Goal: Task Accomplishment & Management: Manage account settings

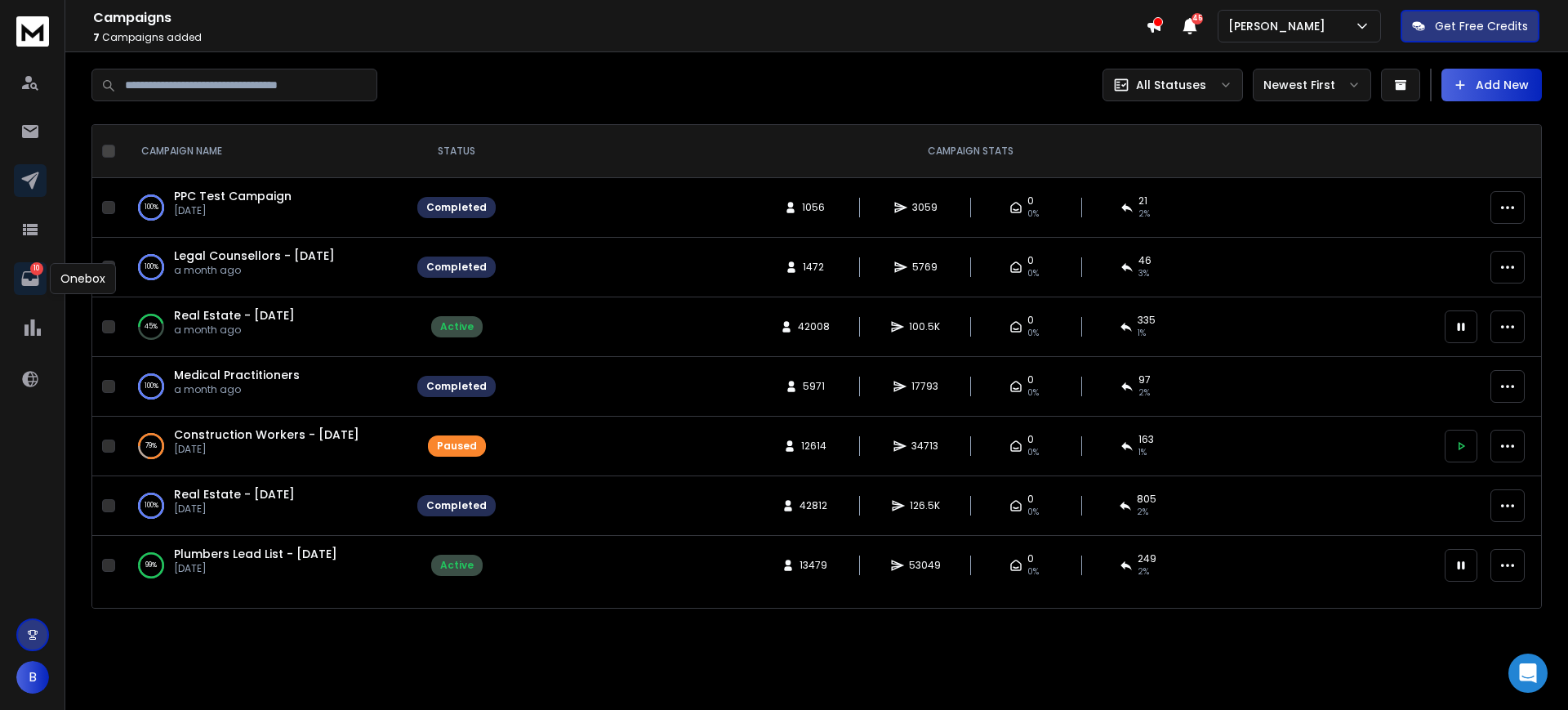
click at [24, 269] on icon at bounding box center [30, 279] width 20 height 20
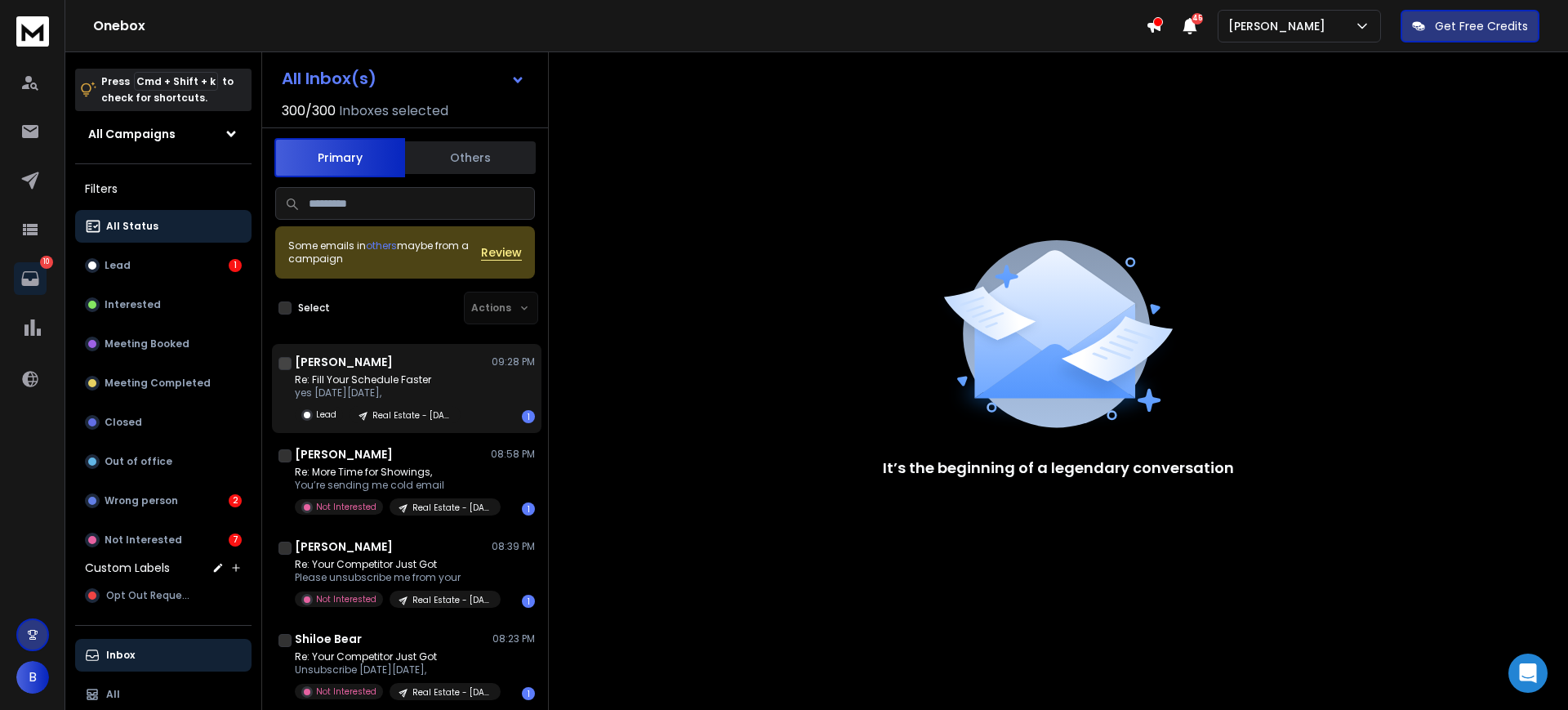
click at [447, 387] on p "yes [DATE][DATE]," at bounding box center [377, 392] width 166 height 13
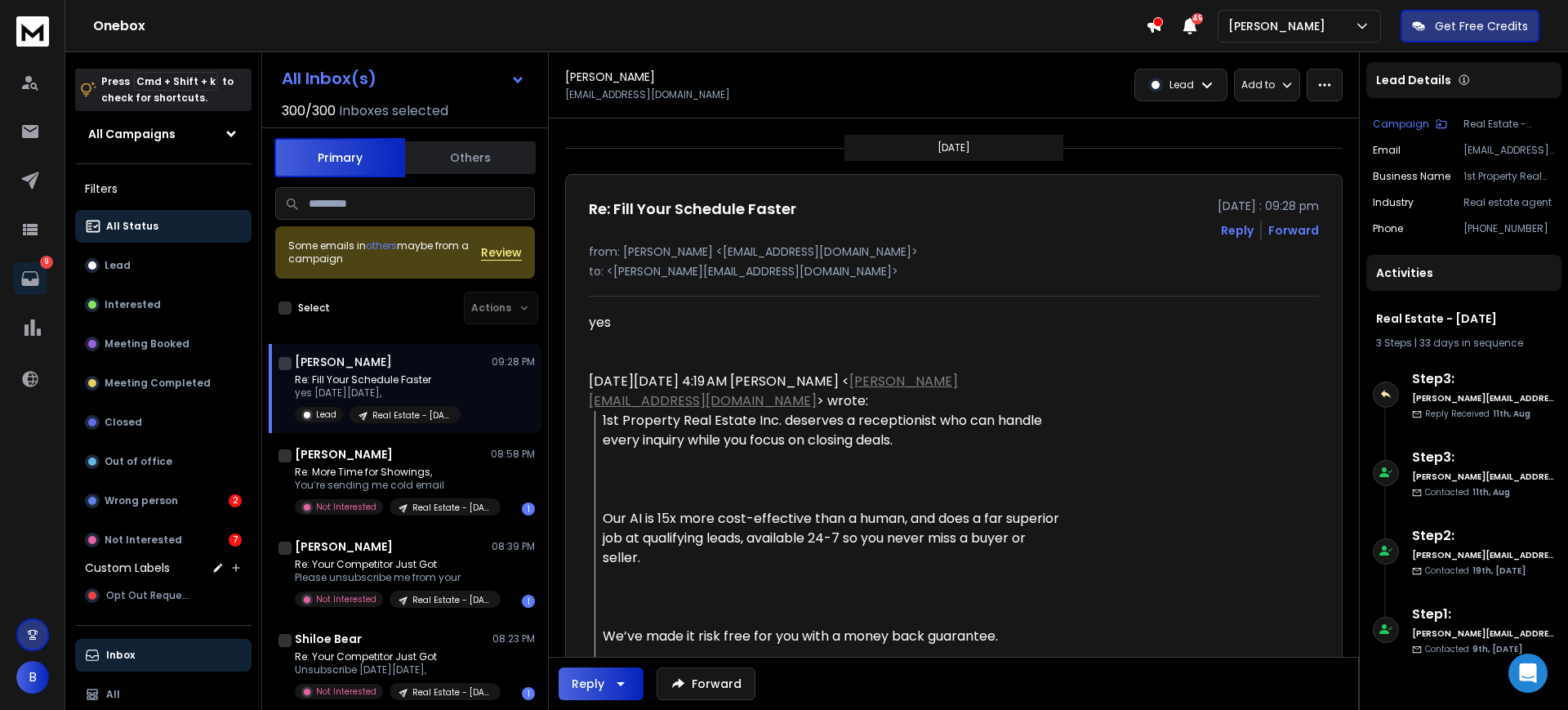
click at [1211, 87] on icon at bounding box center [1206, 84] width 13 height 13
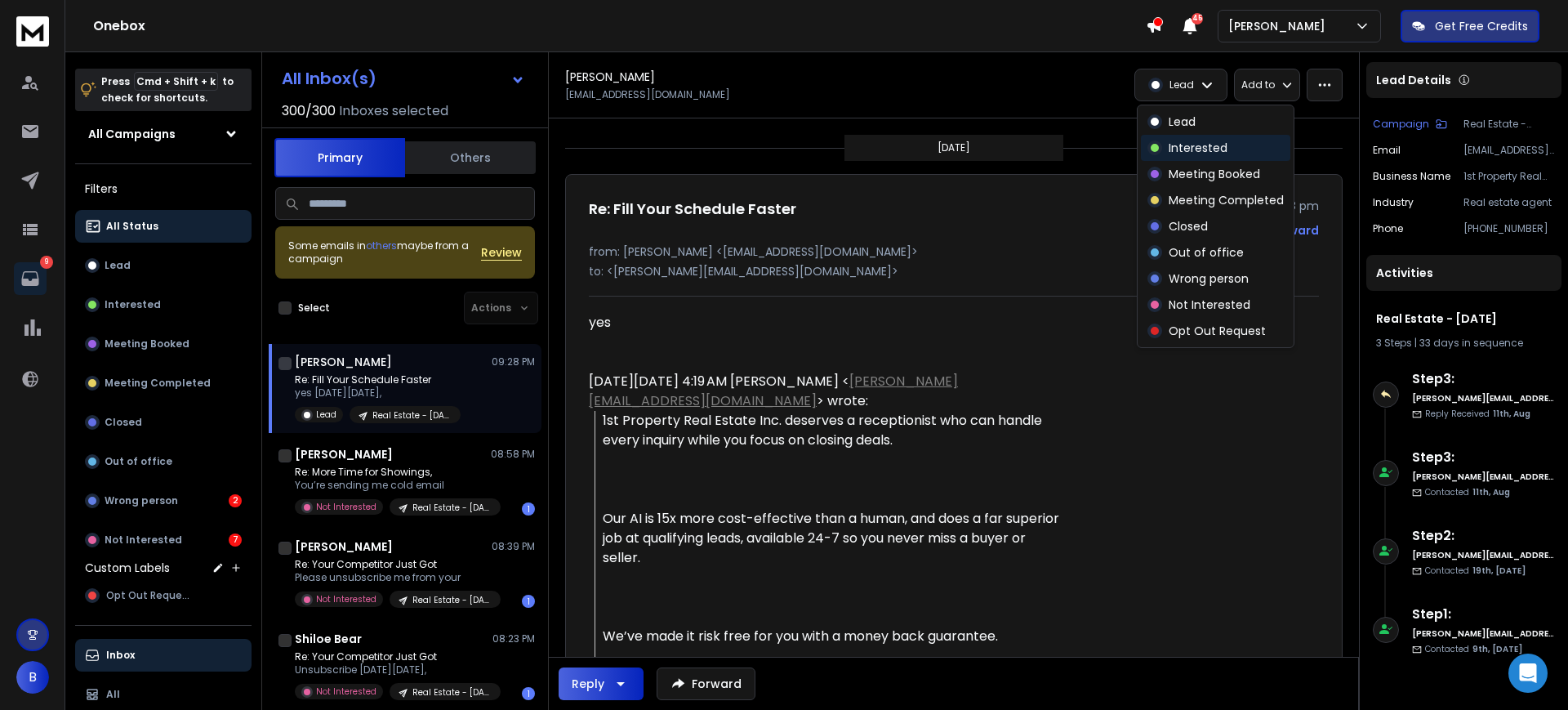
click at [1196, 147] on p "Interested" at bounding box center [1198, 148] width 59 height 16
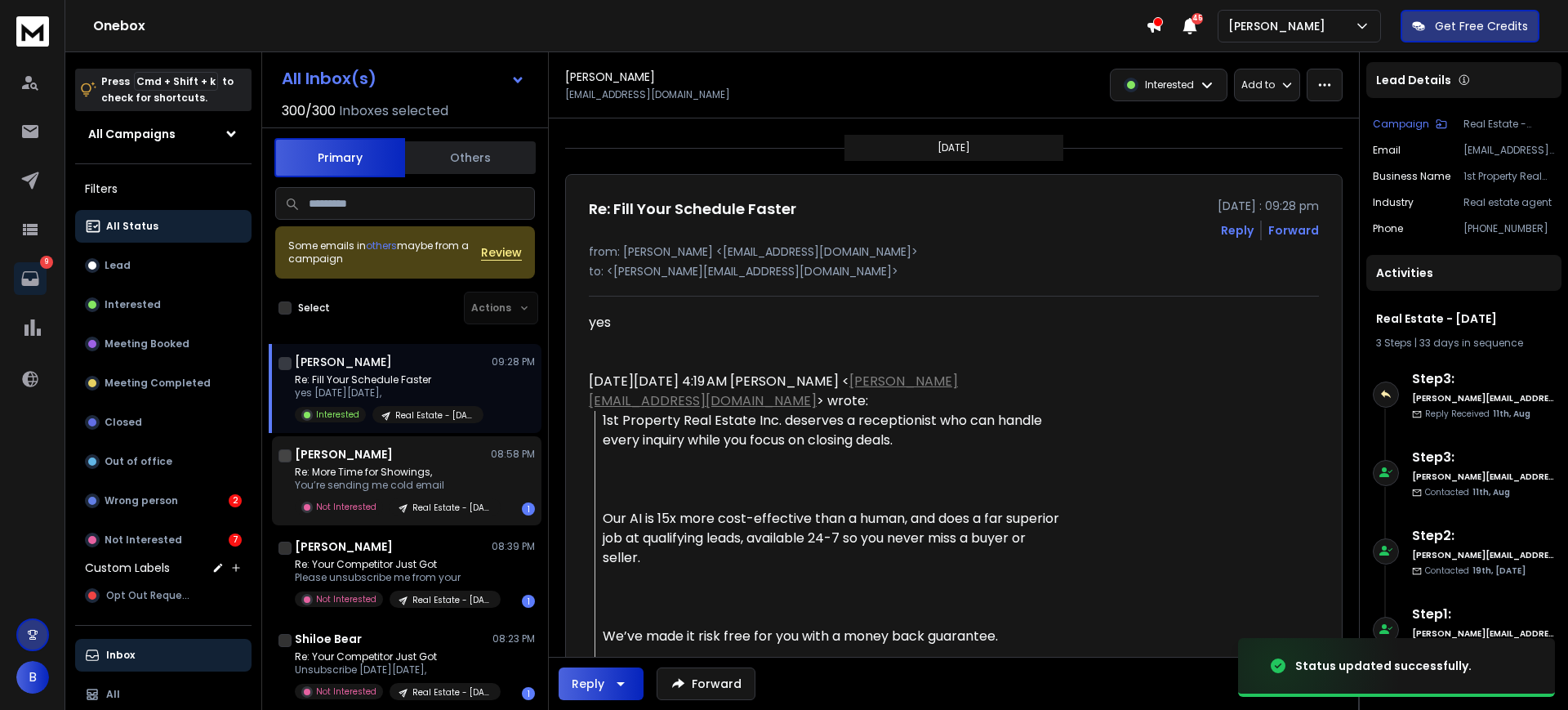
click at [441, 472] on p "Re: More Time for Showings," at bounding box center [392, 471] width 196 height 13
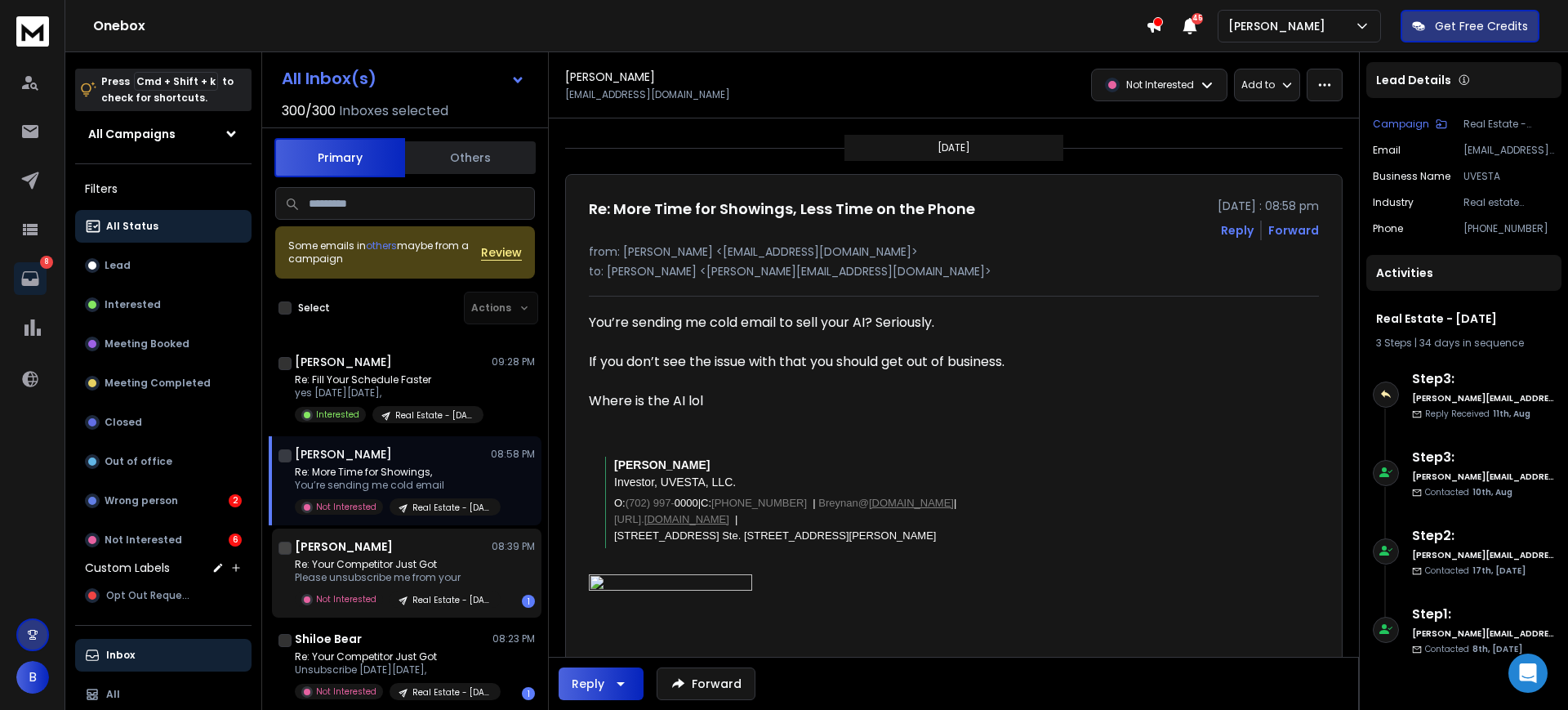
click at [482, 565] on p "Re: Your Competitor Just Got" at bounding box center [392, 564] width 196 height 13
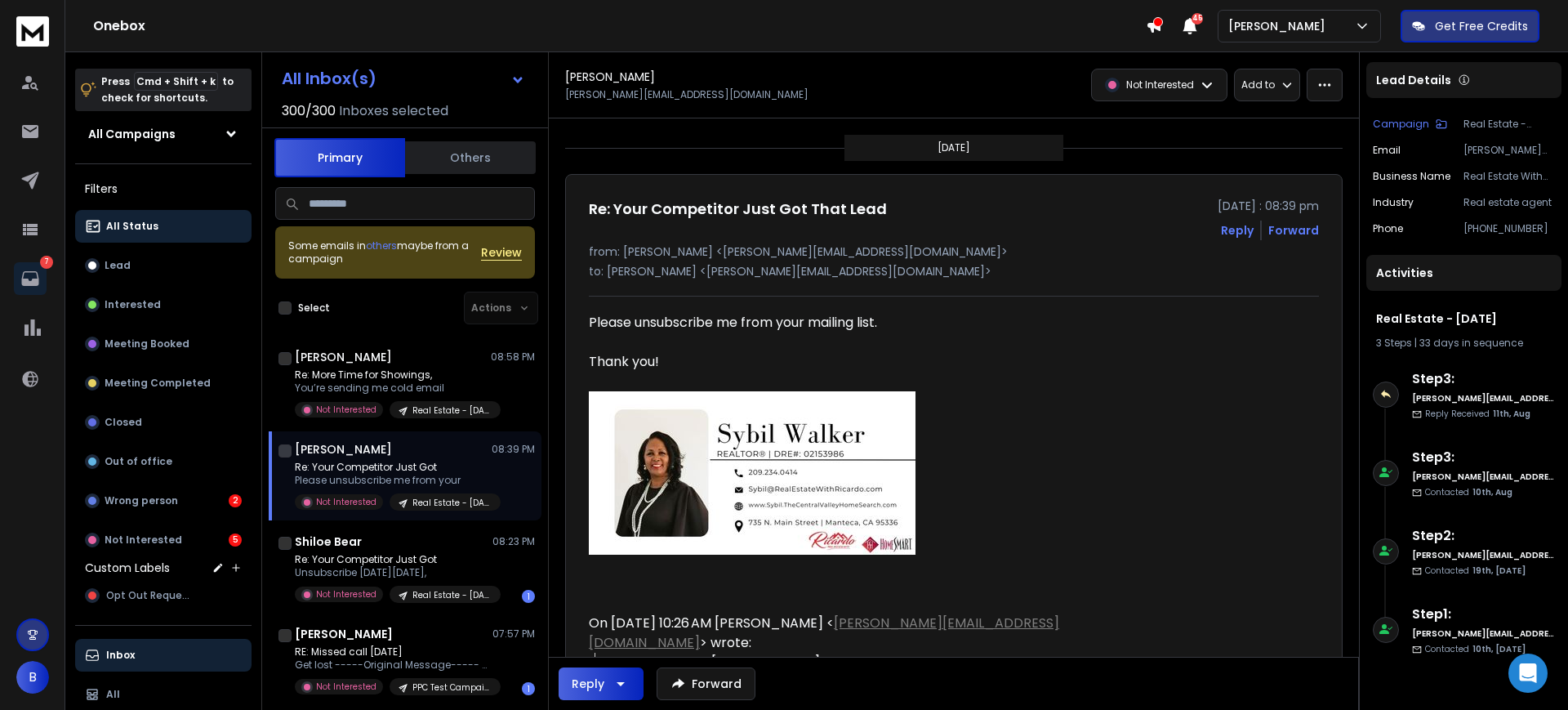
scroll to position [110, 0]
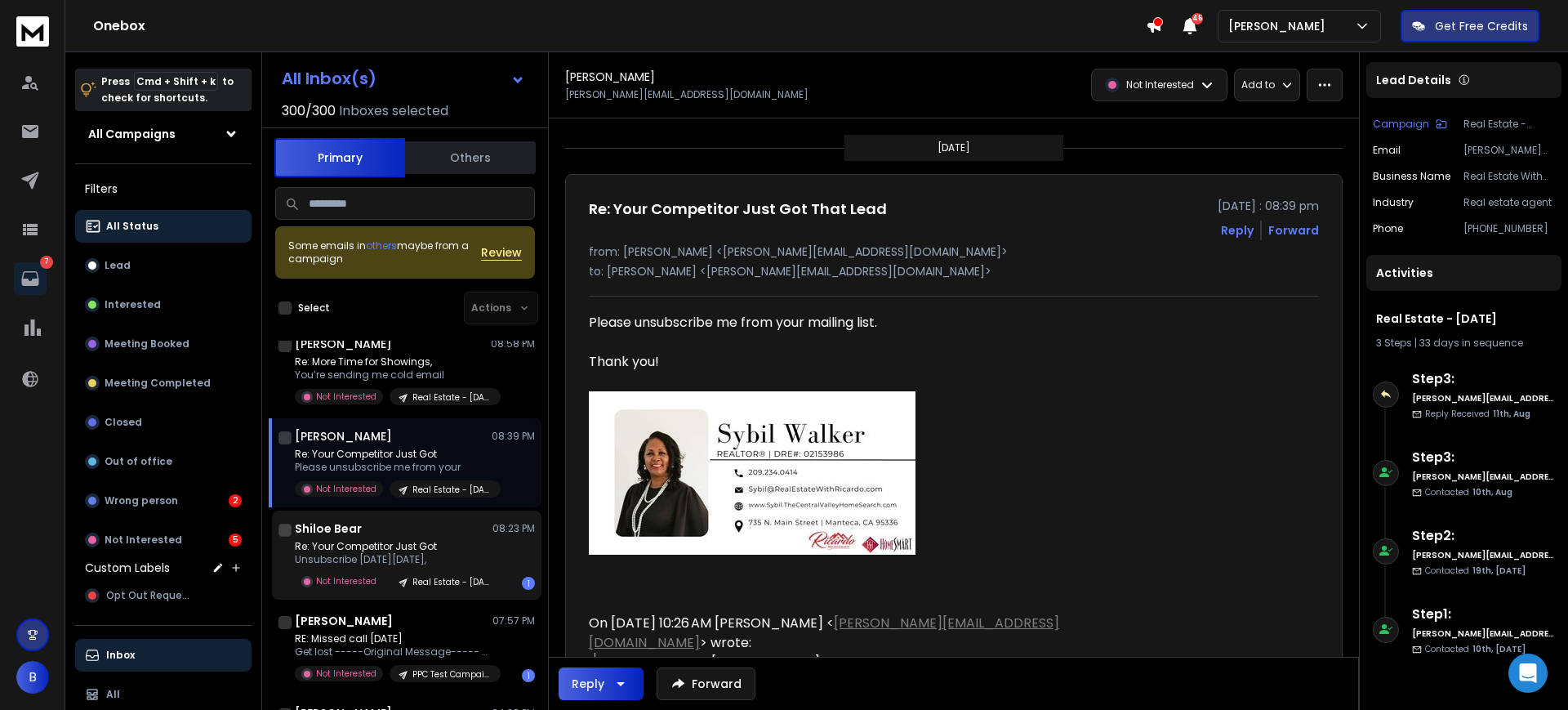
click at [424, 532] on div "Shiloe Bear 08:23 PM" at bounding box center [414, 528] width 240 height 16
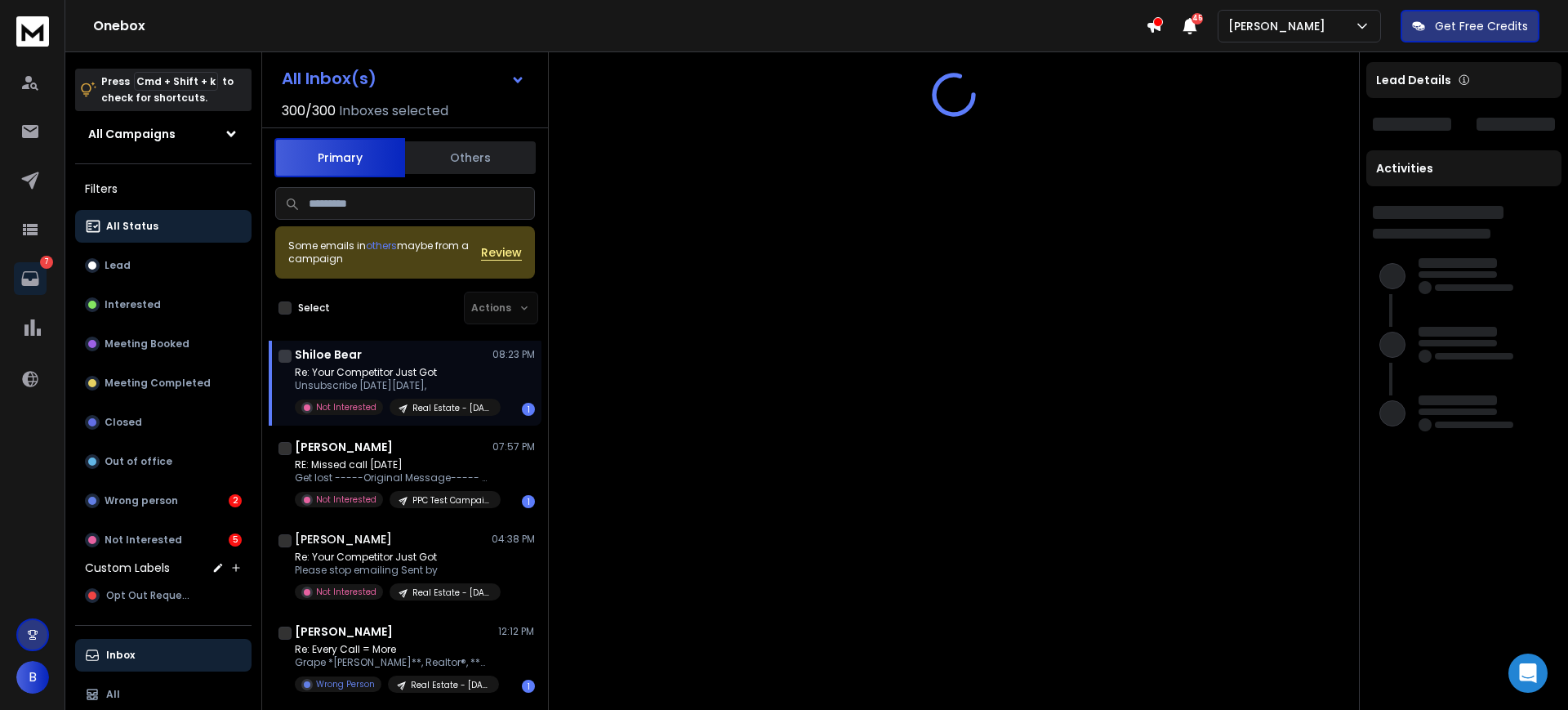
scroll to position [290, 0]
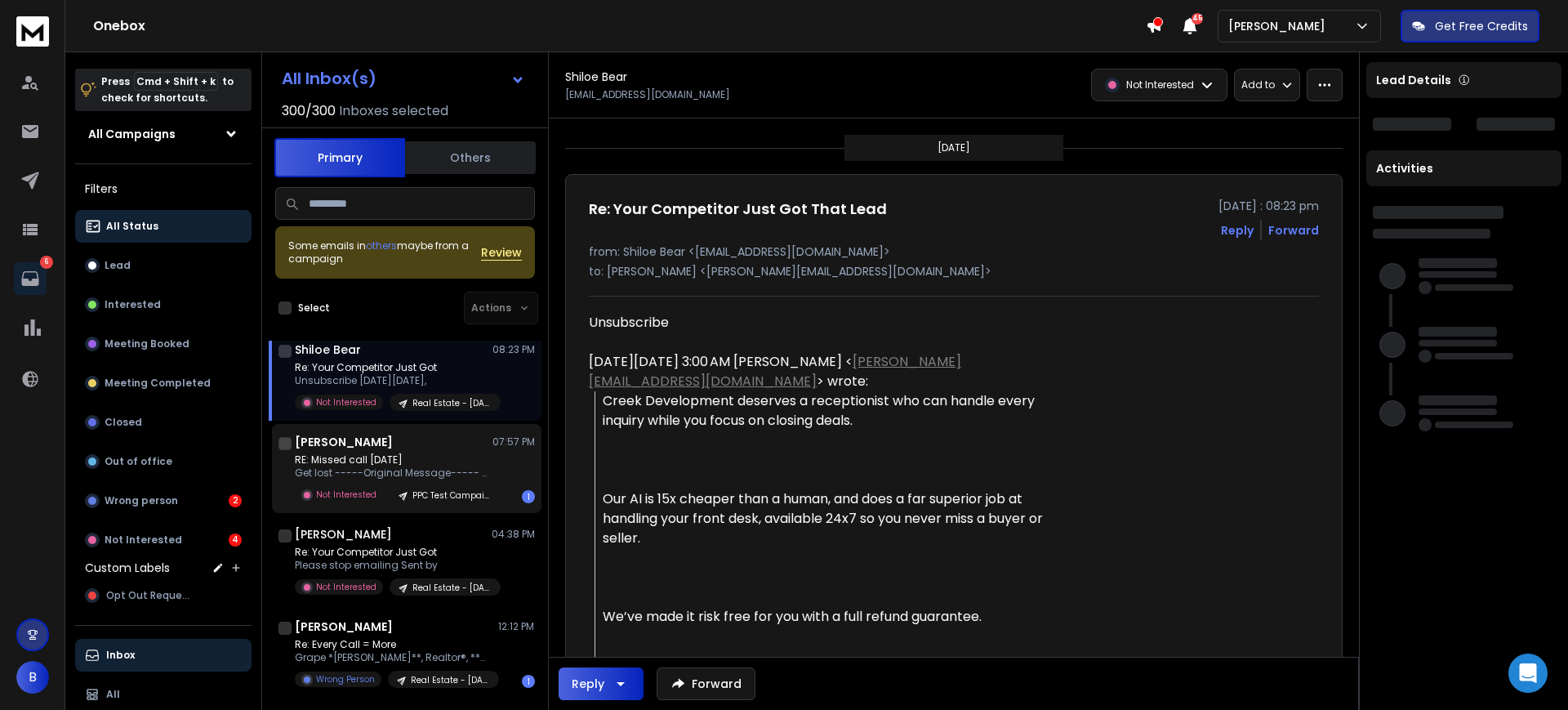
click at [469, 450] on div "[PERSON_NAME] 07:57 PM RE: Missed call [DATE] Get lost -----Original Message---…" at bounding box center [414, 469] width 240 height 70
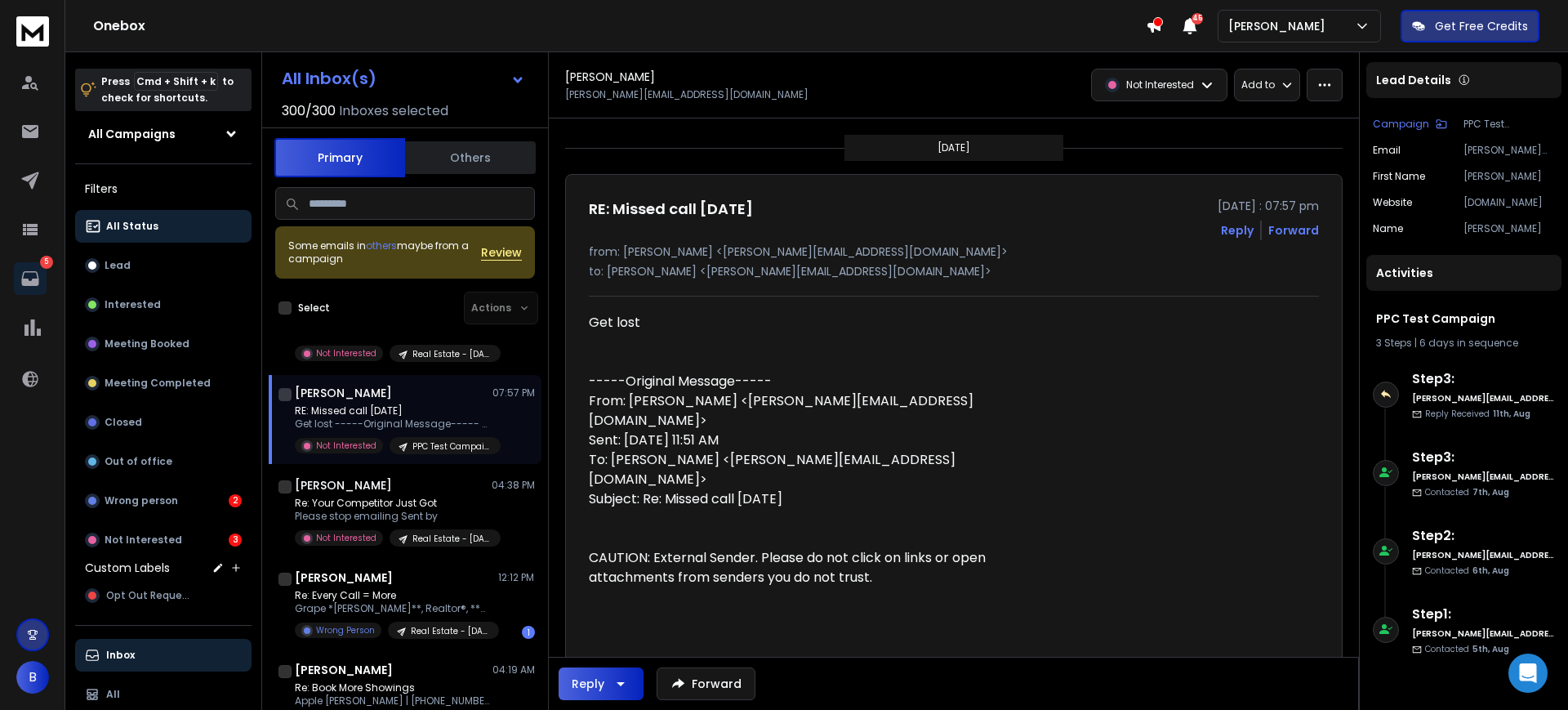
scroll to position [488, 0]
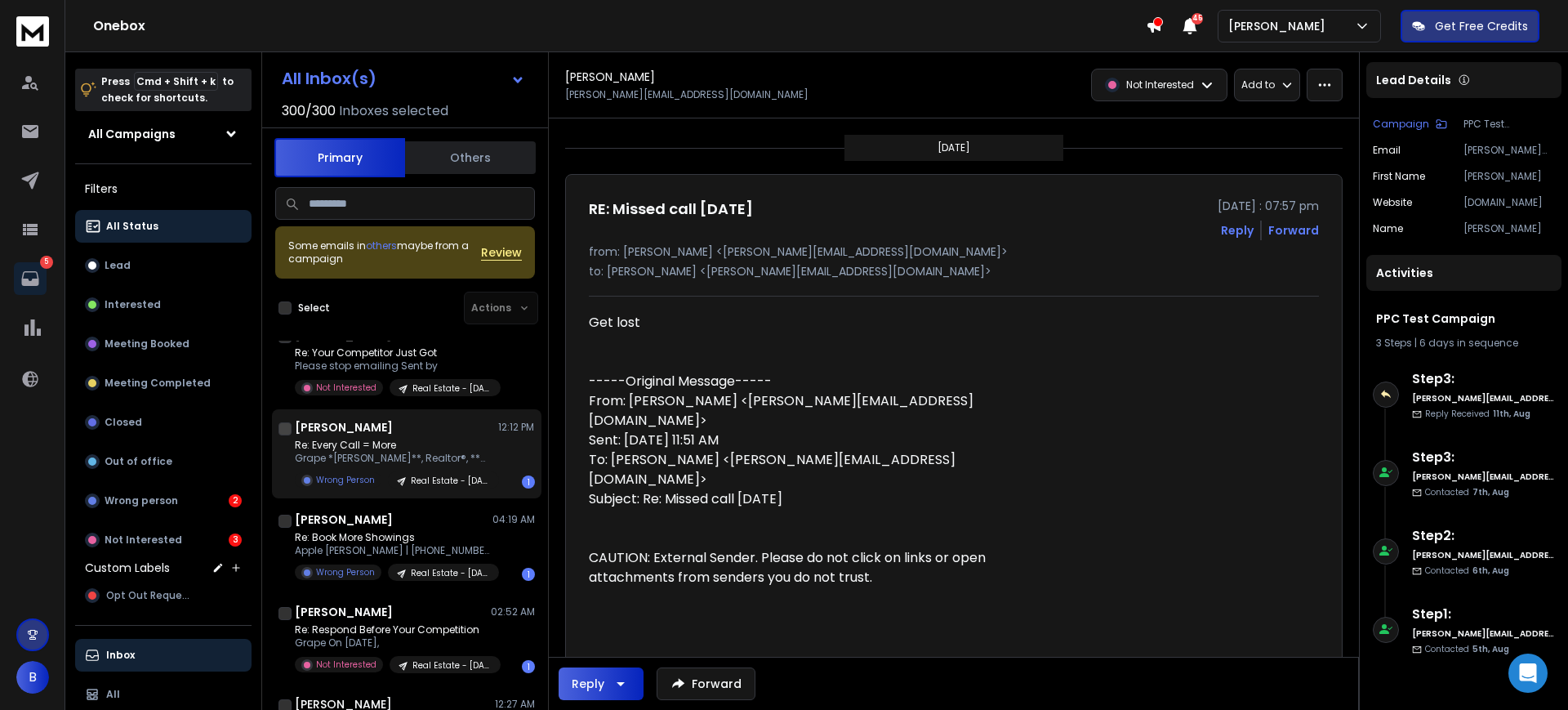
click at [455, 448] on p "Re: Every Call = More" at bounding box center [392, 445] width 196 height 13
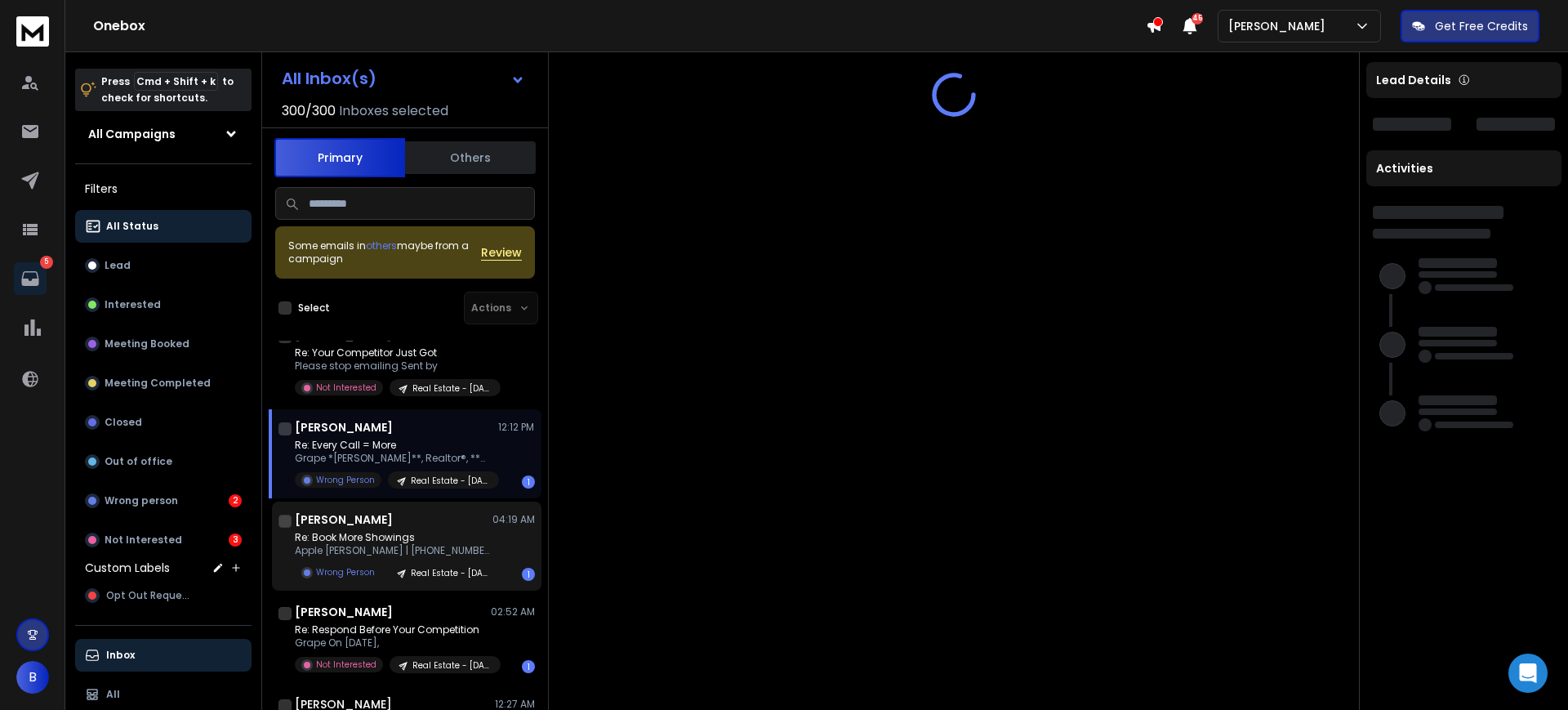
click at [470, 521] on div "[PERSON_NAME] 04:19 AM" at bounding box center [414, 519] width 240 height 16
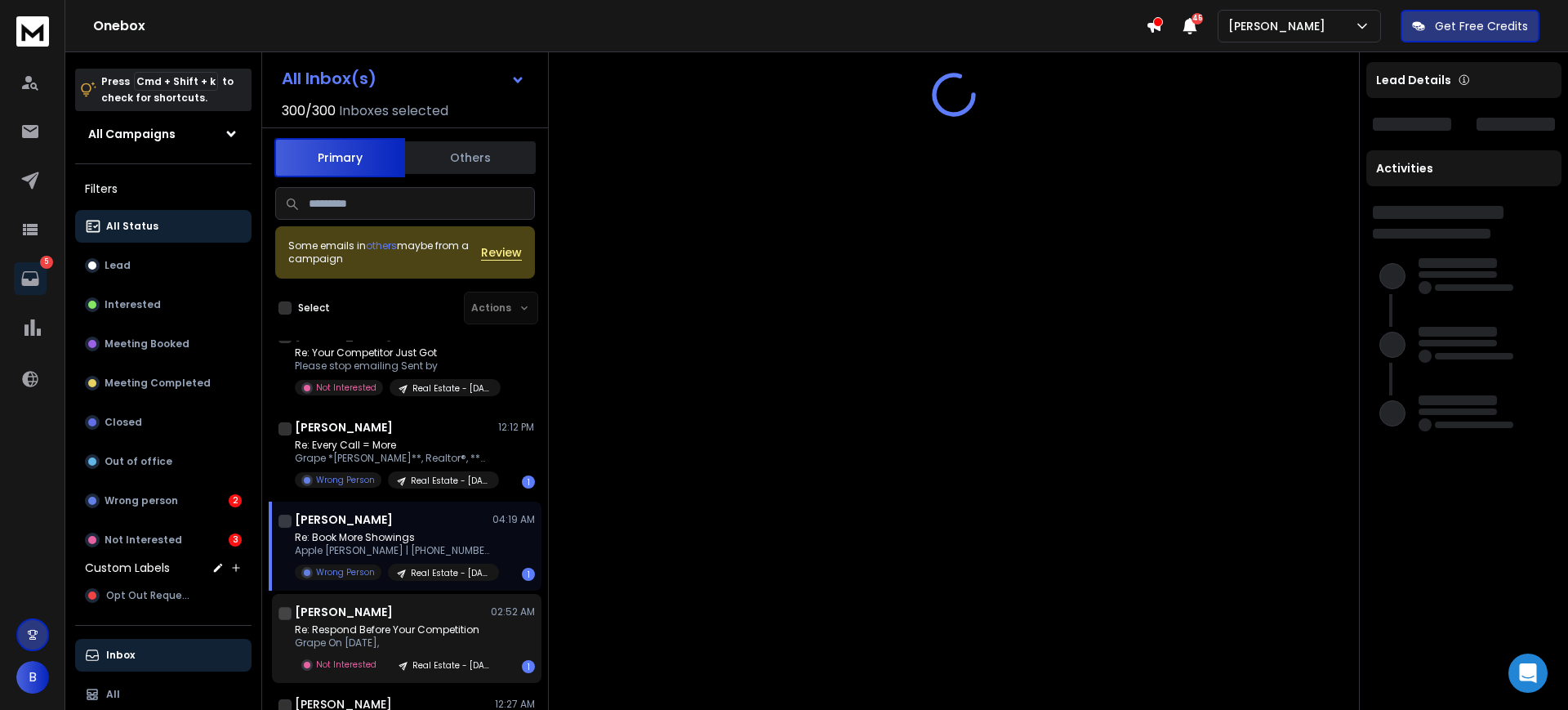
click at [459, 601] on div "[PERSON_NAME] 02:52 AM Re: Respond Before Your Competition Grape On [DATE], Not…" at bounding box center [406, 638] width 269 height 89
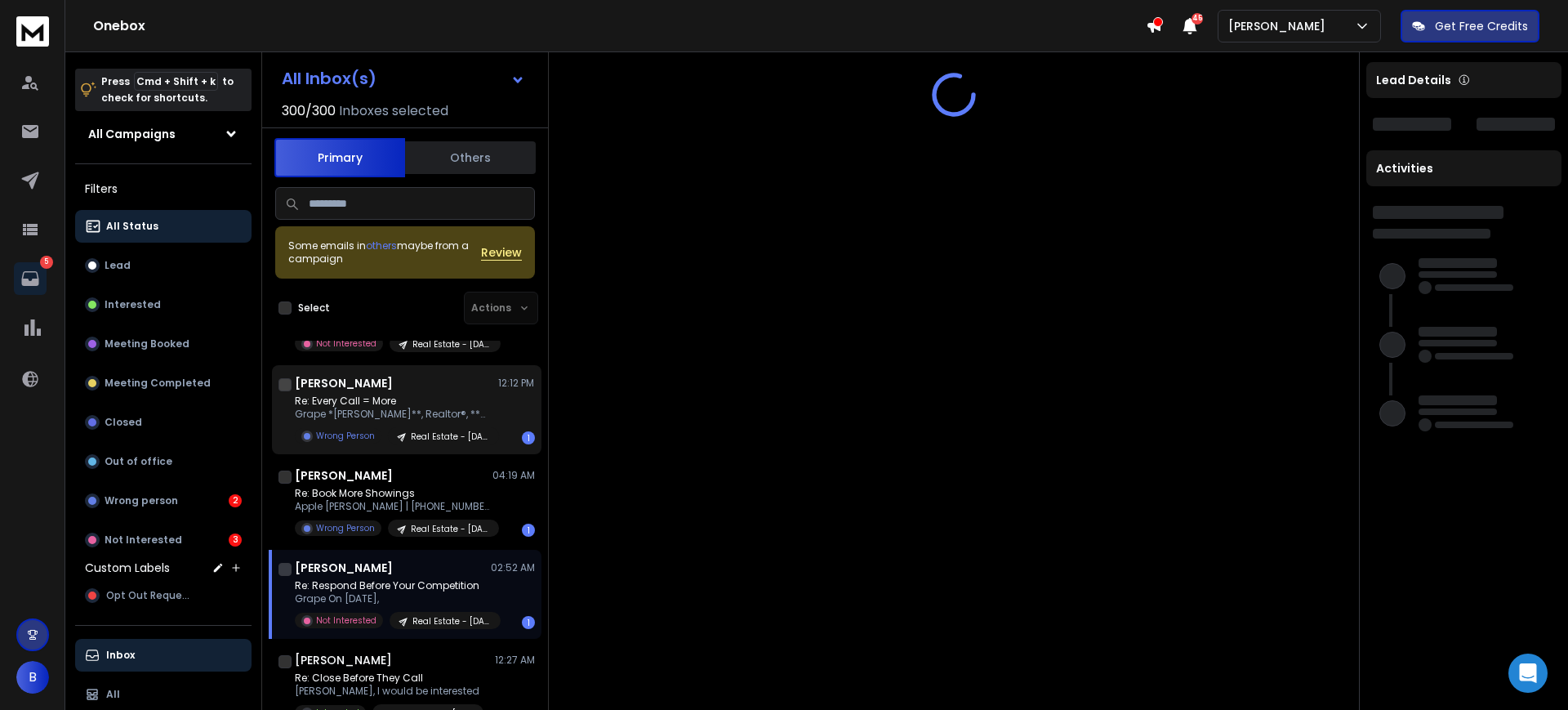
scroll to position [535, 0]
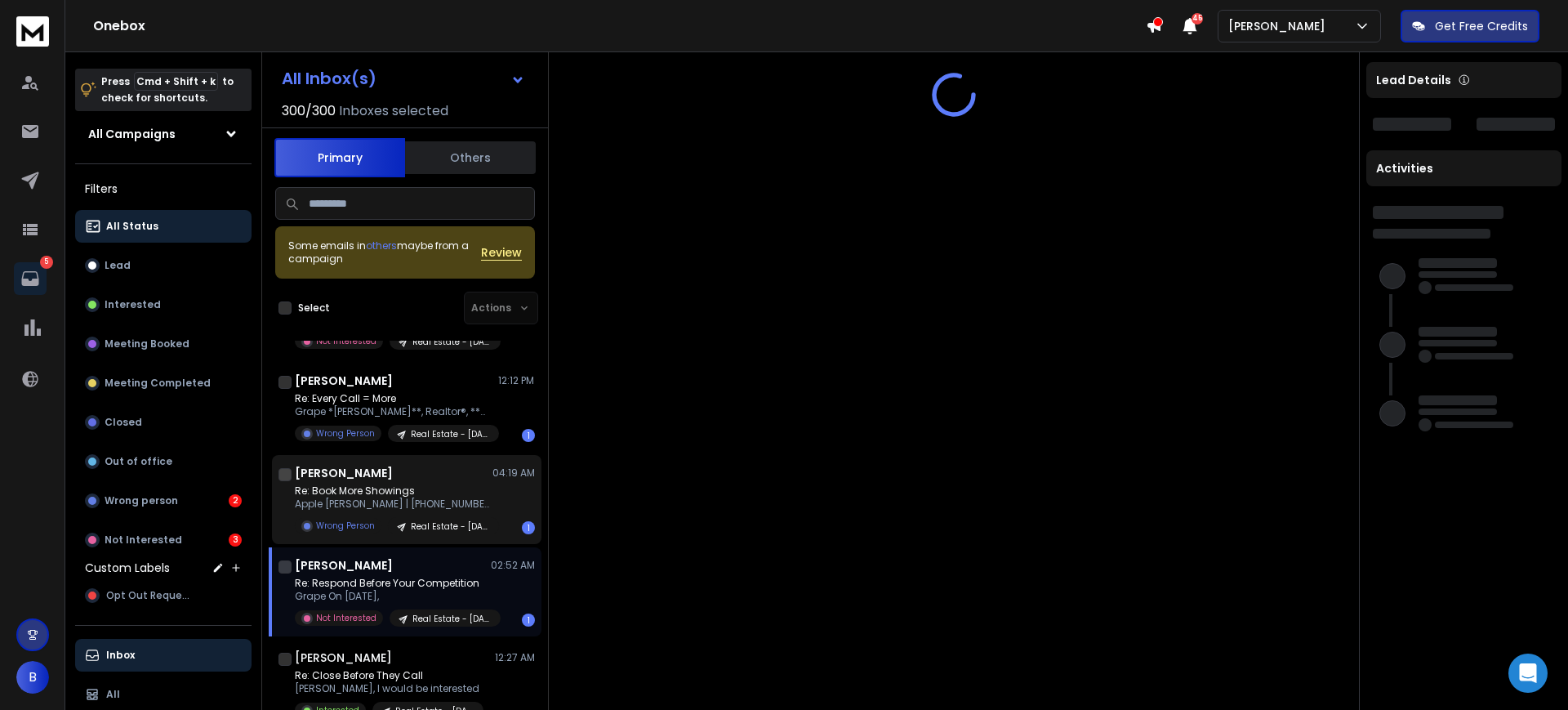
click at [525, 512] on div "Re: Book More Showings Apple [PERSON_NAME] | [PHONE_NUMBER] Wrong Person Real E…" at bounding box center [414, 510] width 240 height 50
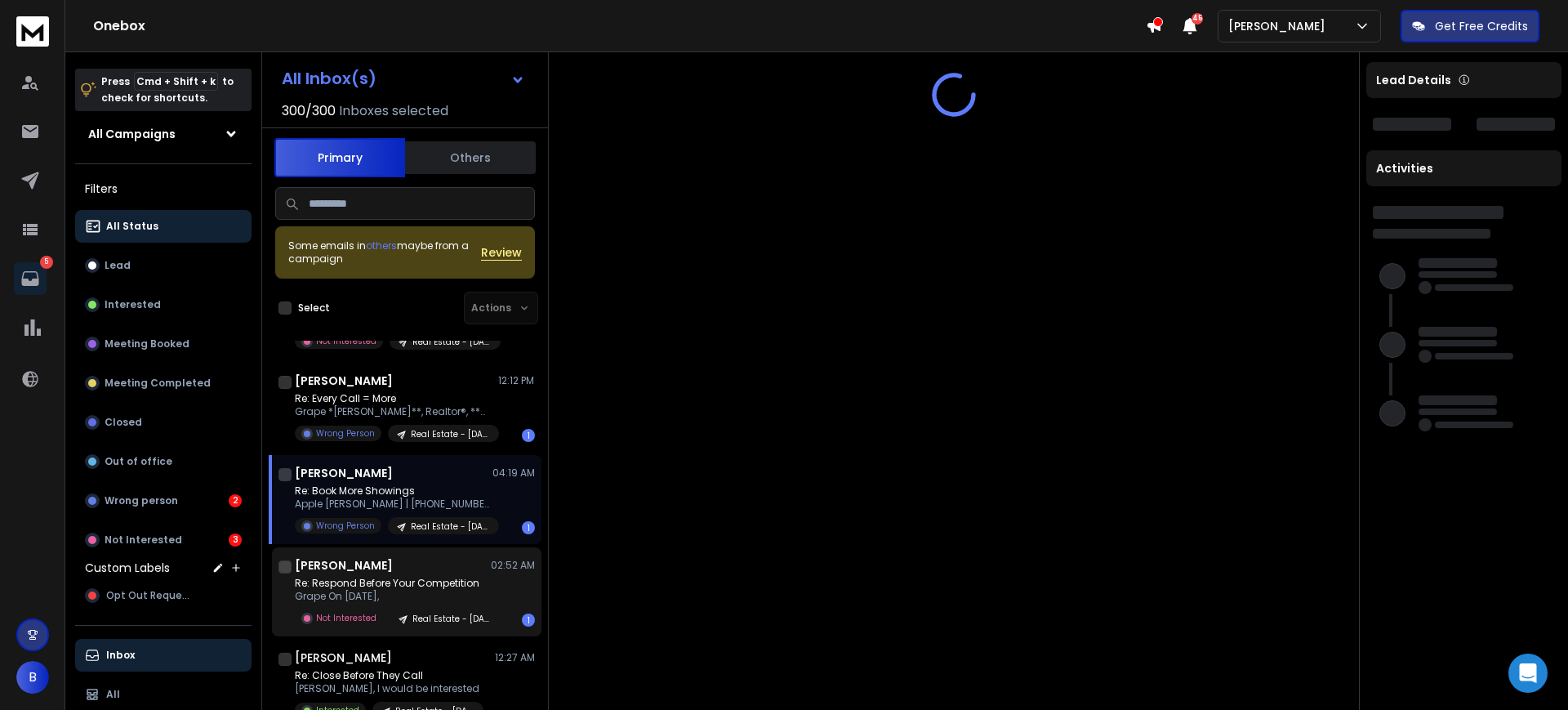
click at [495, 572] on div "[PERSON_NAME] 02:52 AM" at bounding box center [414, 565] width 240 height 16
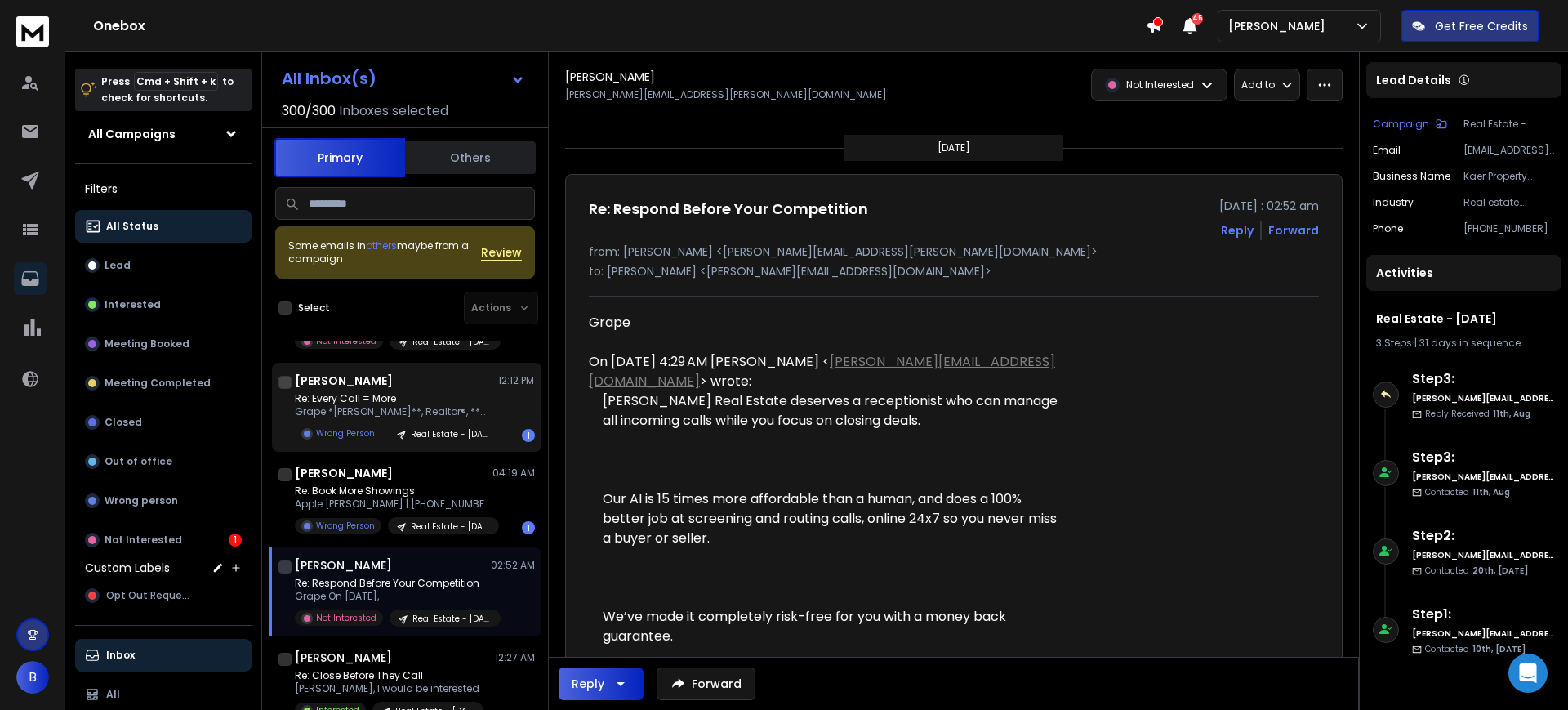
click at [509, 420] on div "Re: Every Call = More Grape *[PERSON_NAME]**, Realtor®, **CALBRE#01835954* Wron…" at bounding box center [414, 417] width 240 height 50
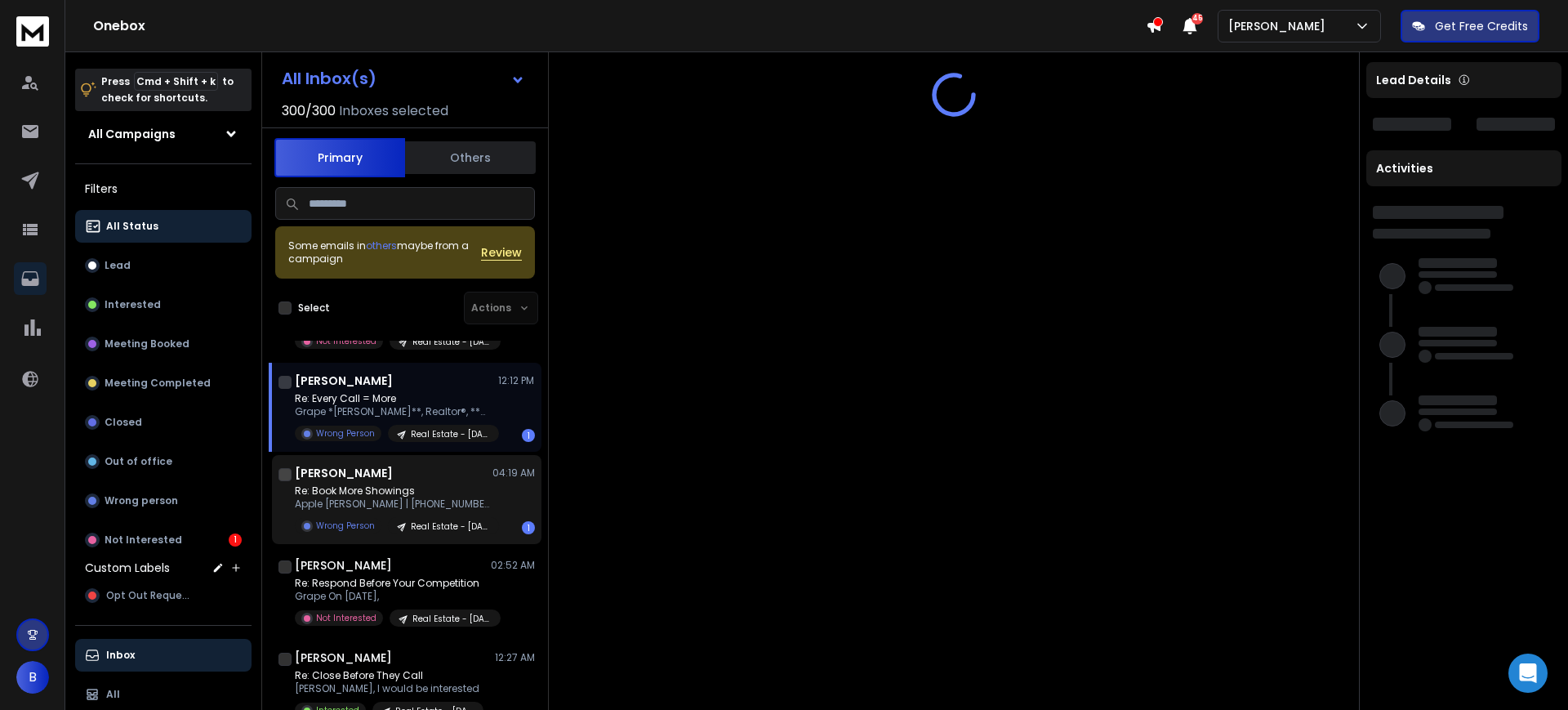
click at [475, 486] on p "Re: Book More Showings" at bounding box center [392, 491] width 196 height 13
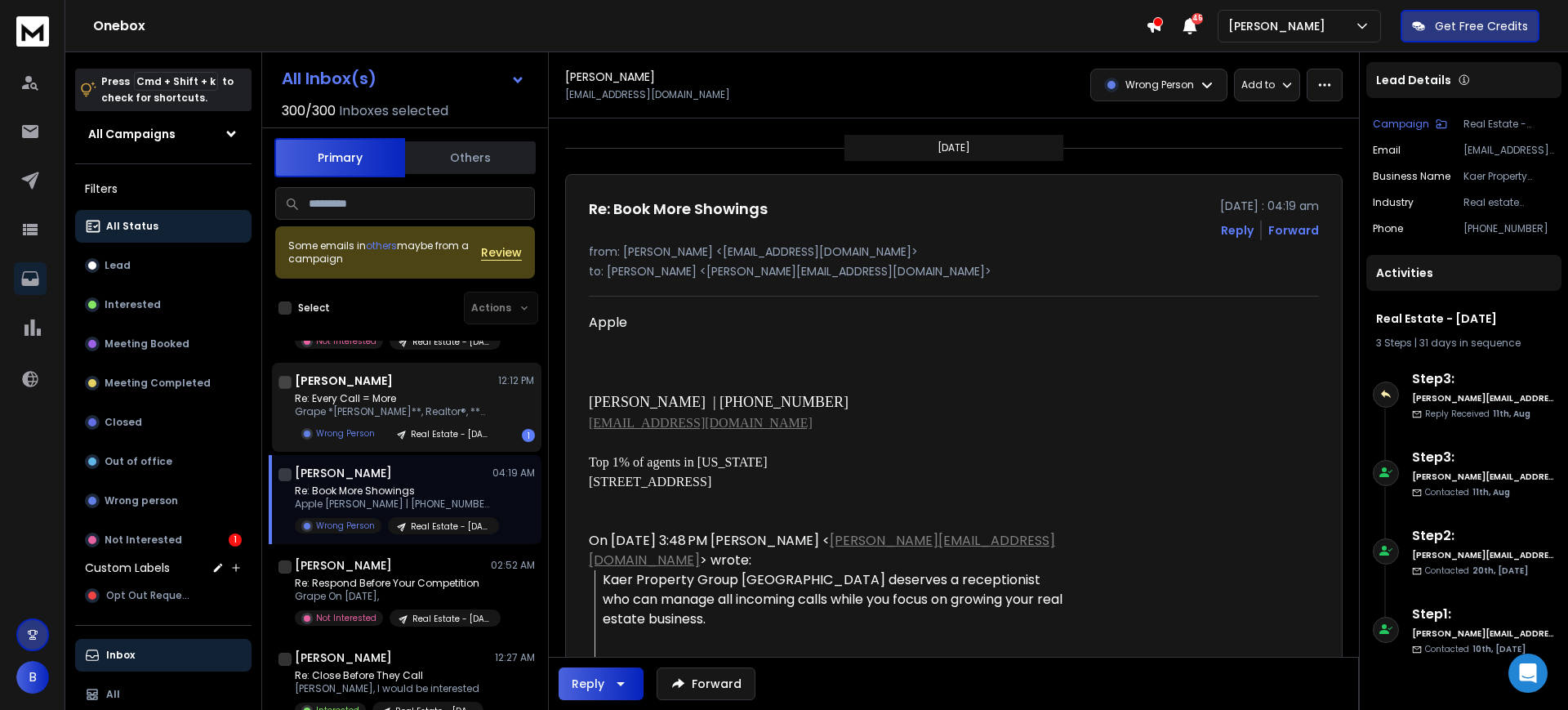
click at [492, 397] on div "Re: Every Call = More Grape *[PERSON_NAME]**, Realtor®, **CALBRE#01835954* Wron…" at bounding box center [396, 417] width 205 height 50
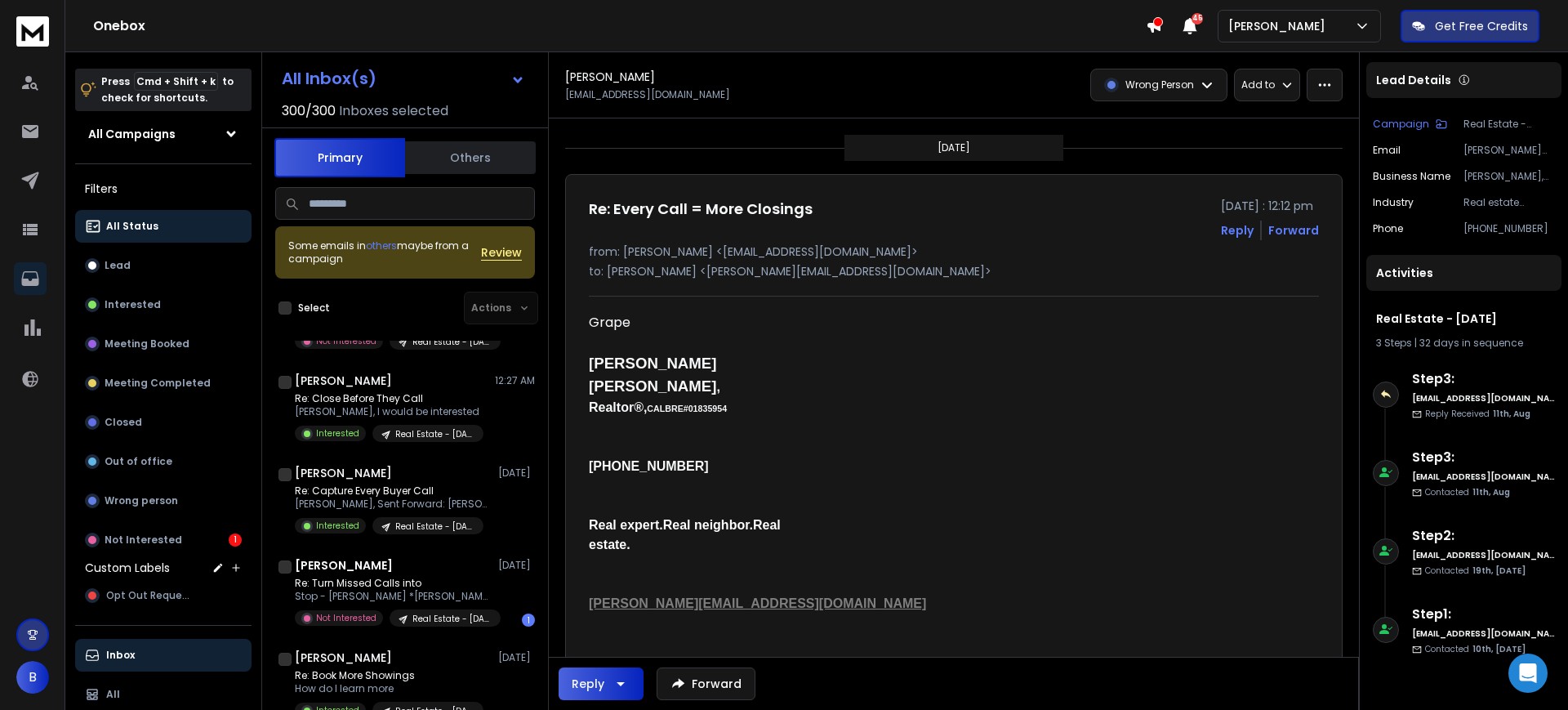
scroll to position [823, 0]
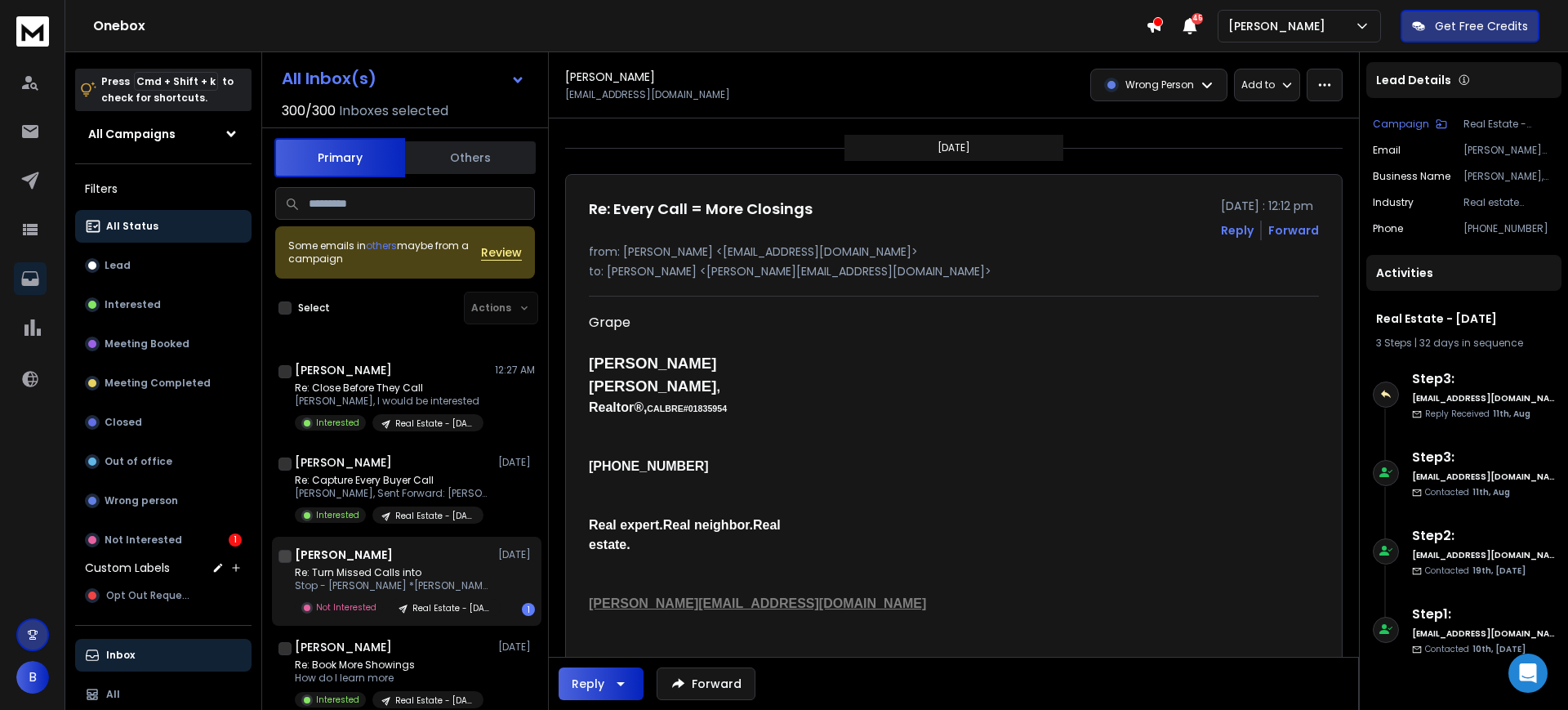
click at [488, 568] on p "Re: Turn Missed Calls into" at bounding box center [392, 572] width 196 height 13
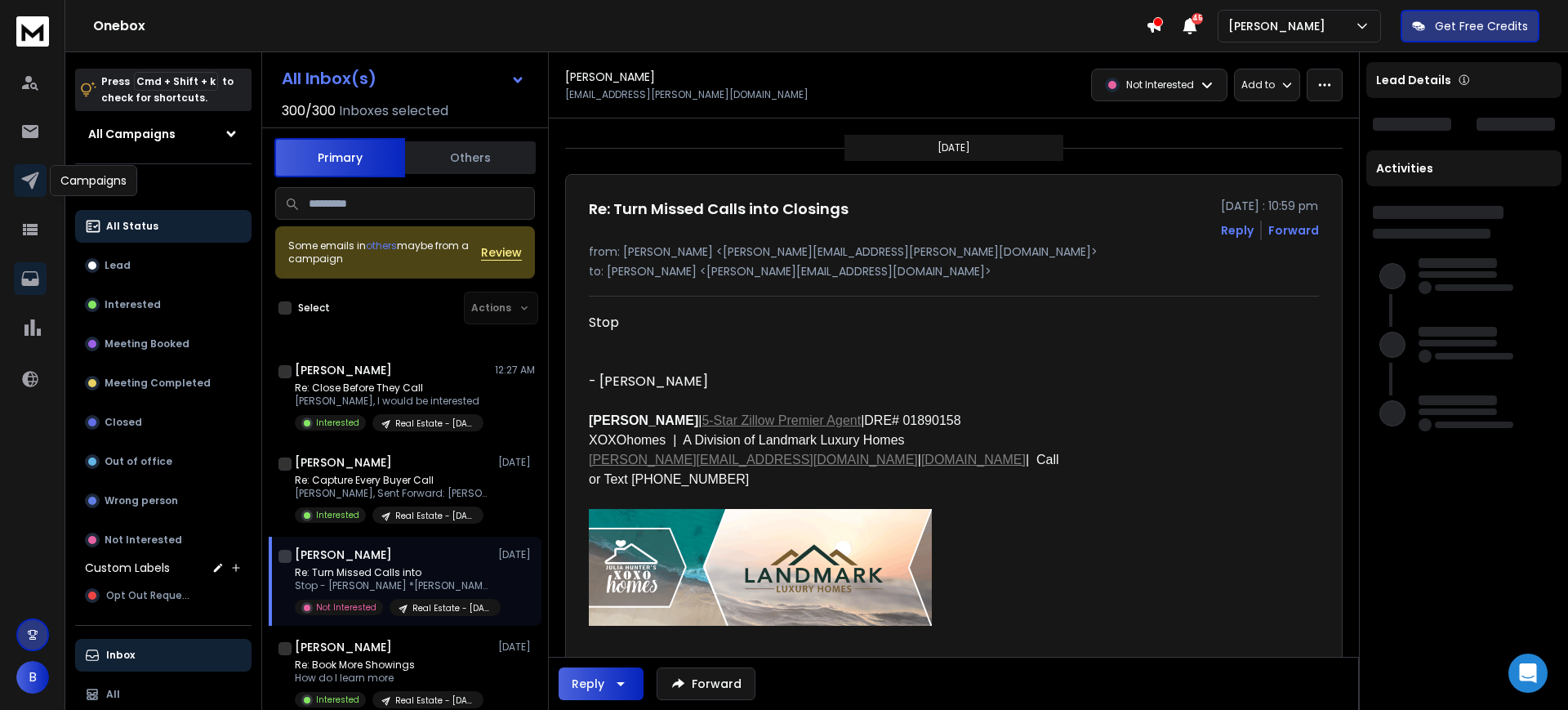
click at [29, 189] on icon at bounding box center [30, 180] width 20 height 20
